Goal: Task Accomplishment & Management: Manage account settings

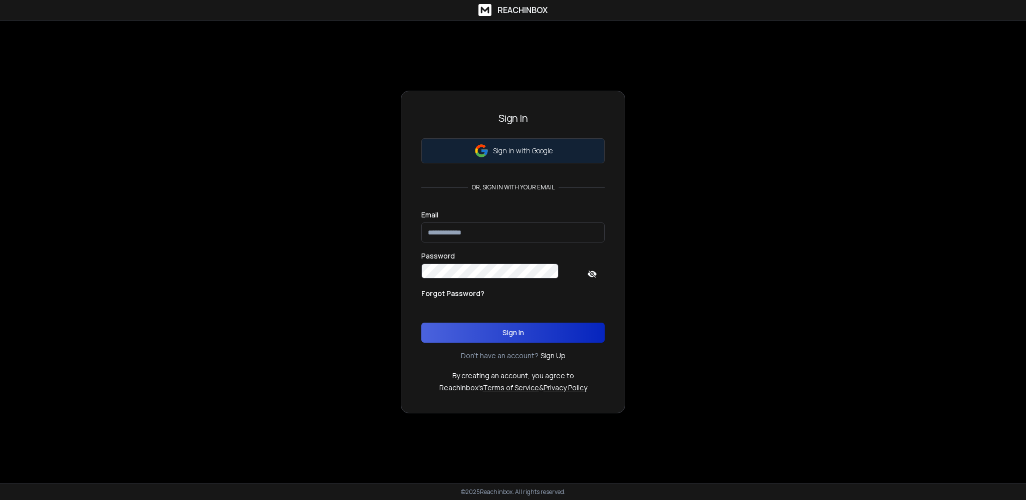
click at [522, 163] on button "Sign in with Google" at bounding box center [512, 150] width 183 height 25
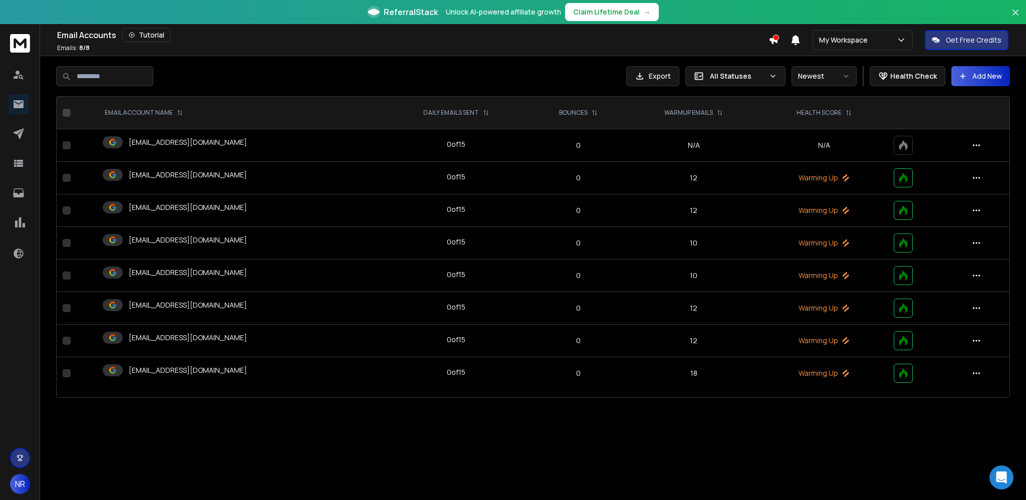
click at [140, 137] on p "[EMAIL_ADDRESS][DOMAIN_NAME]" at bounding box center [188, 142] width 118 height 10
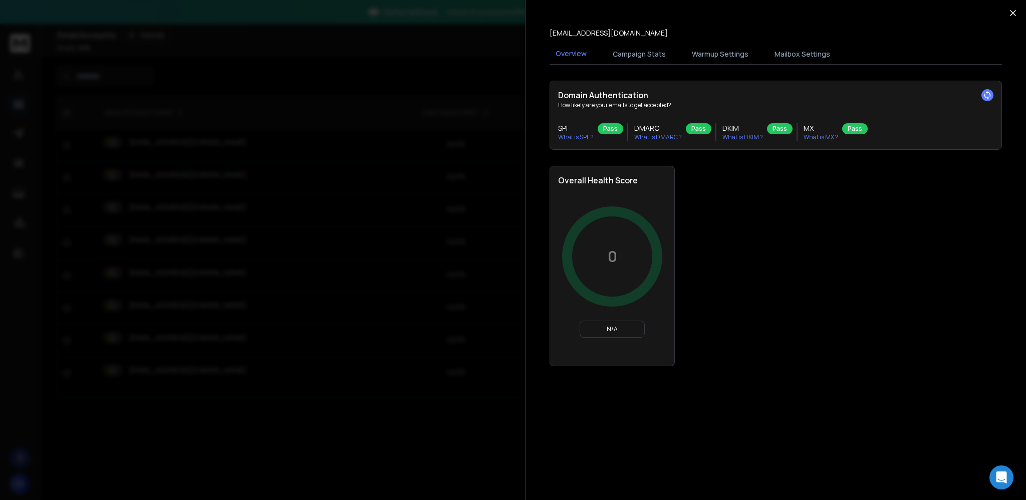
click at [1017, 12] on icon "button" at bounding box center [1013, 13] width 10 height 10
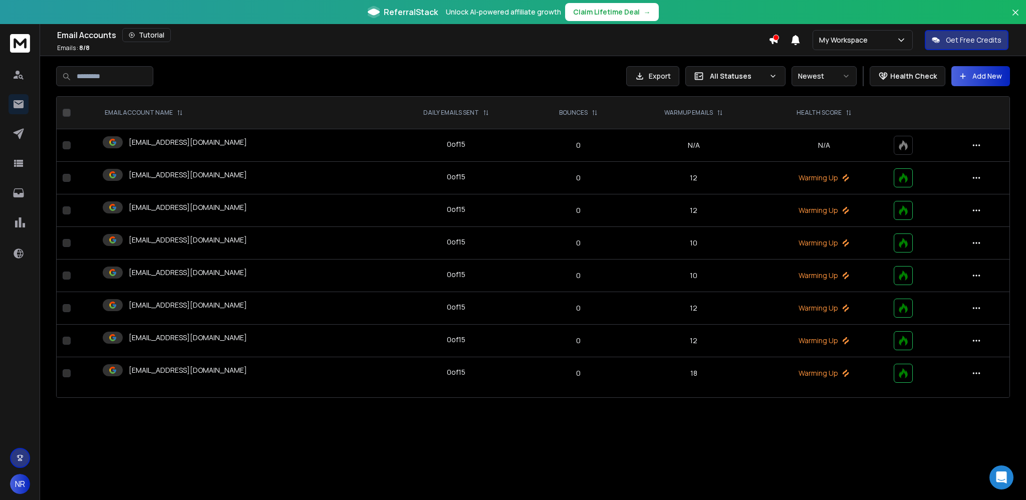
click at [143, 268] on p "[EMAIL_ADDRESS][DOMAIN_NAME]" at bounding box center [188, 273] width 118 height 10
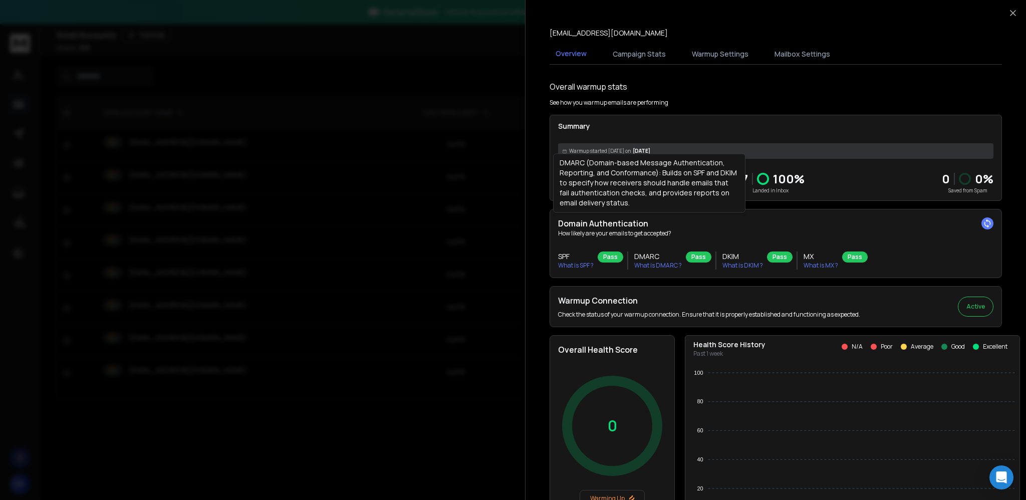
drag, startPoint x: 577, startPoint y: 193, endPoint x: 834, endPoint y: 3, distance: 319.8
click at [842, 3] on div "Multi Select Table Sheet [EMAIL_ADDRESS][DOMAIN_NAME] Overview Campaign Stats W…" at bounding box center [775, 250] width 501 height 500
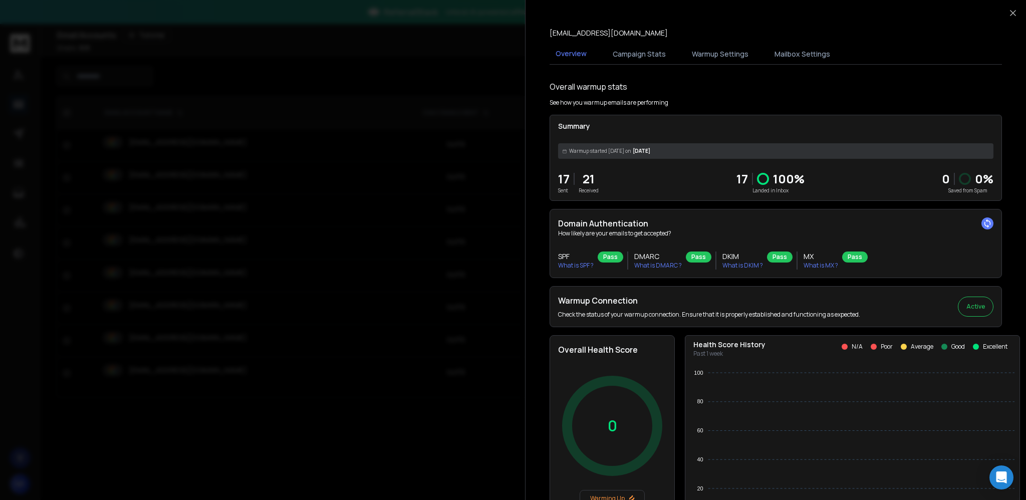
click at [769, 43] on button "Mailbox Settings" at bounding box center [803, 54] width 68 height 22
